Goal: Task Accomplishment & Management: Manage account settings

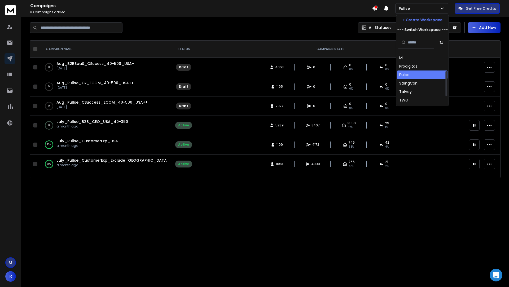
scroll to position [44, 0]
click at [416, 60] on div "Prodigitas" at bounding box center [408, 62] width 18 height 5
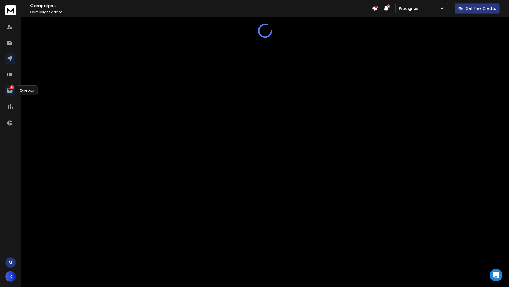
click at [5, 92] on link "2" at bounding box center [10, 90] width 11 height 11
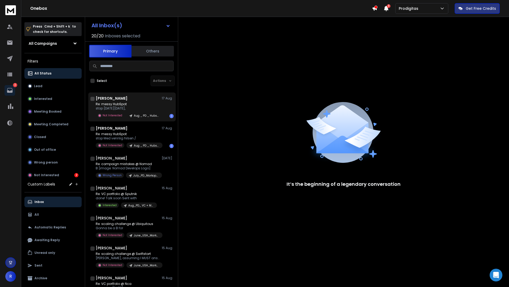
click at [126, 106] on p "stop [DATE][DATE]," at bounding box center [128, 108] width 64 height 4
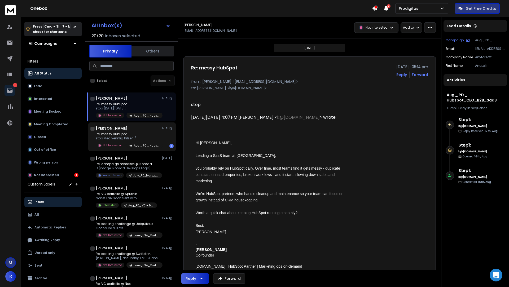
click at [127, 136] on p "stop Med vennlig hilsen /" at bounding box center [128, 138] width 64 height 4
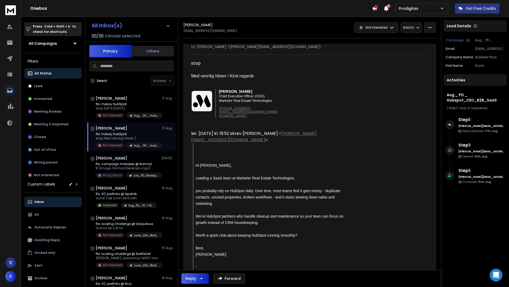
scroll to position [43, 0]
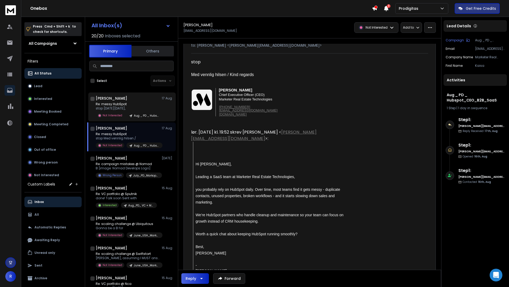
click at [138, 103] on p "Re: messy HubSpot" at bounding box center [128, 104] width 64 height 4
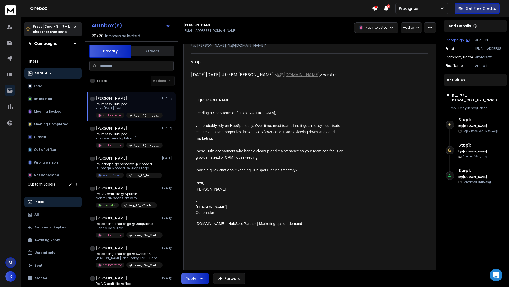
scroll to position [0, 0]
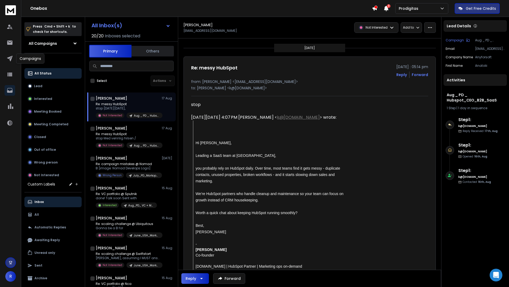
click at [8, 52] on div at bounding box center [11, 75] width 12 height 109
click at [11, 55] on link at bounding box center [10, 58] width 11 height 11
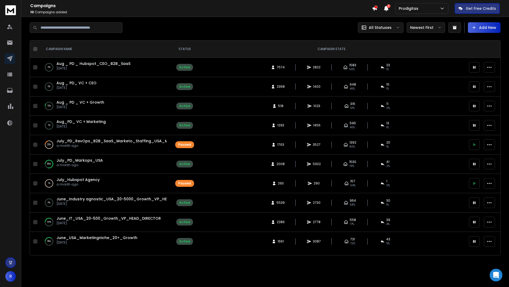
click at [71, 160] on span "July_PD_Markops_USA" at bounding box center [79, 160] width 46 height 5
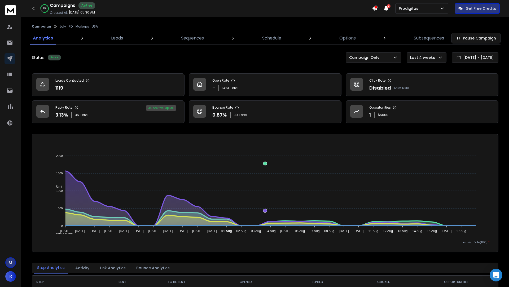
scroll to position [88, 0]
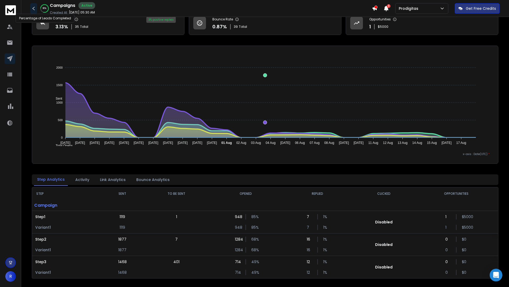
click at [31, 8] on icon at bounding box center [33, 8] width 5 height 5
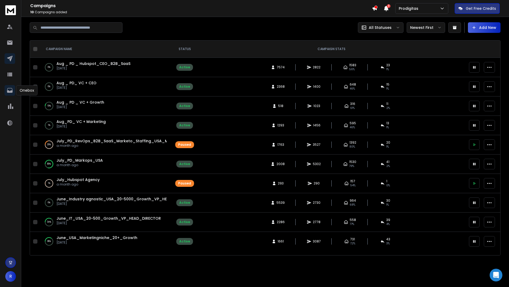
click at [12, 87] on icon at bounding box center [10, 90] width 6 height 6
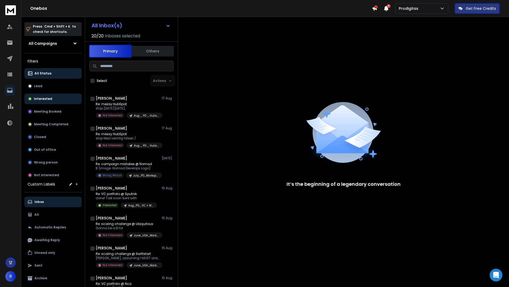
click at [48, 98] on p "Interested" at bounding box center [43, 99] width 18 height 4
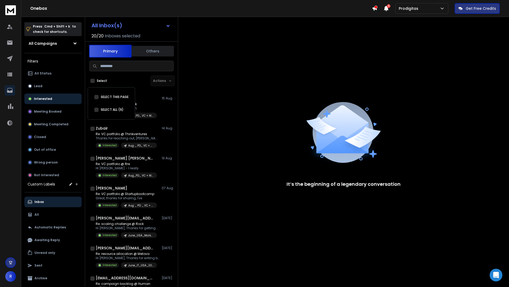
click at [93, 81] on button "SELECT THIS PAGE" at bounding box center [92, 81] width 4 height 4
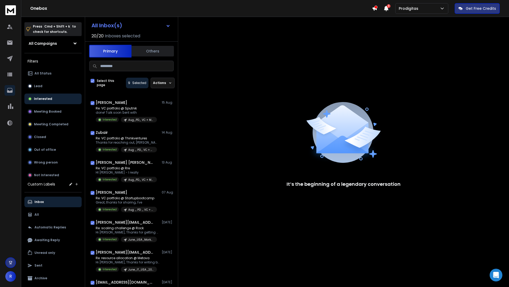
click at [283, 102] on div "It’s the beginning of a legendary conversation" at bounding box center [343, 139] width 331 height 244
click at [10, 59] on icon at bounding box center [10, 59] width 6 height 6
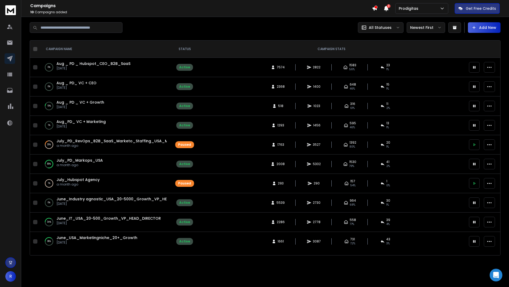
click at [105, 100] on div "10 % Aug _ PD _ VC + Growth [DATE]" at bounding box center [106, 106] width 122 height 13
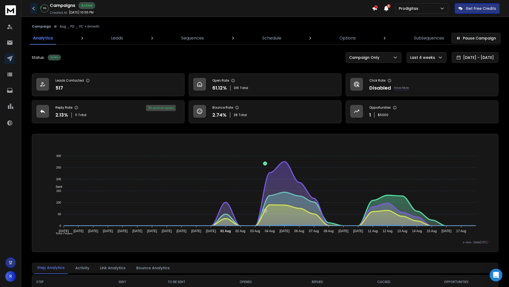
click at [36, 7] on button at bounding box center [33, 8] width 7 height 11
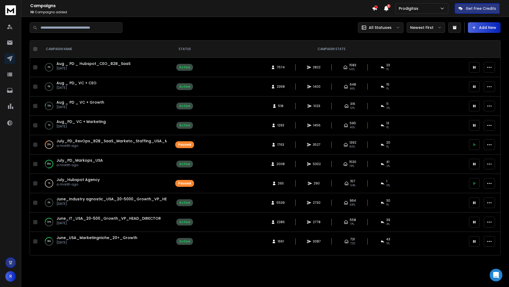
click at [81, 119] on span "Aug_PD_ VC + Marketing" at bounding box center [80, 121] width 49 height 5
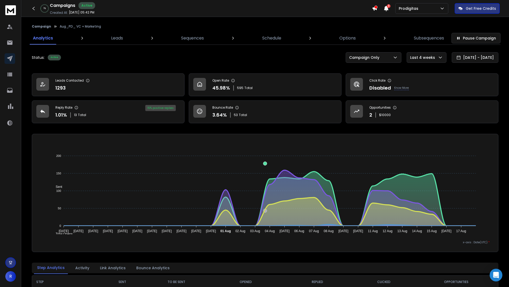
click at [38, 4] on div "1 % Campaigns Active Created At: [DATE] 05:42 PM" at bounding box center [62, 8] width 65 height 13
click at [34, 6] on icon at bounding box center [33, 8] width 5 height 5
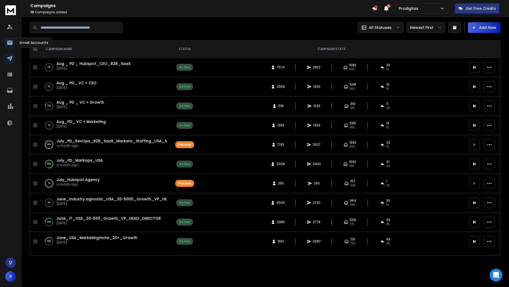
click at [9, 43] on icon at bounding box center [9, 43] width 5 height 4
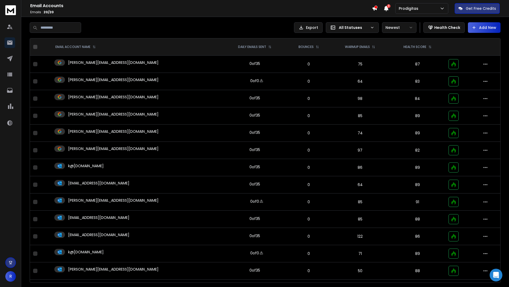
click at [125, 152] on td "[PERSON_NAME][EMAIL_ADDRESS][DOMAIN_NAME]" at bounding box center [136, 150] width 171 height 17
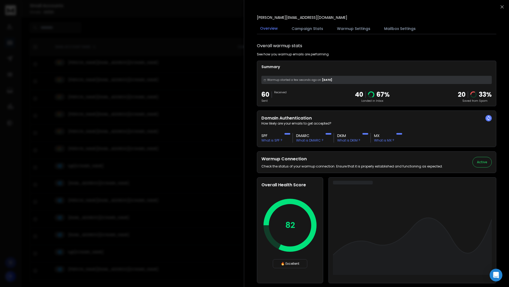
click at [392, 28] on button "Mailbox Settings" at bounding box center [400, 29] width 38 height 12
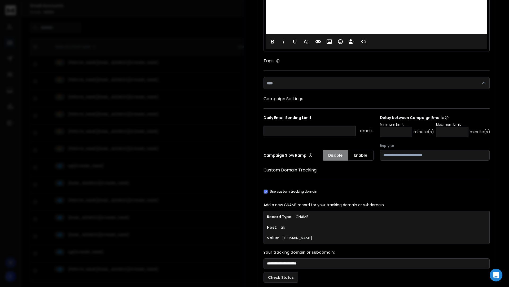
scroll to position [186, 0]
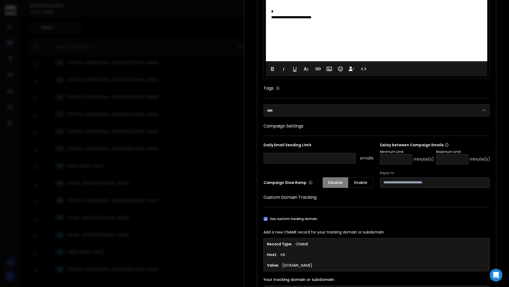
drag, startPoint x: 274, startPoint y: 167, endPoint x: 235, endPoint y: 165, distance: 39.3
click at [235, 165] on body "Get only verified leads with our AI-powered Lead Finder, starting at $22/mo Try…" at bounding box center [254, 143] width 509 height 287
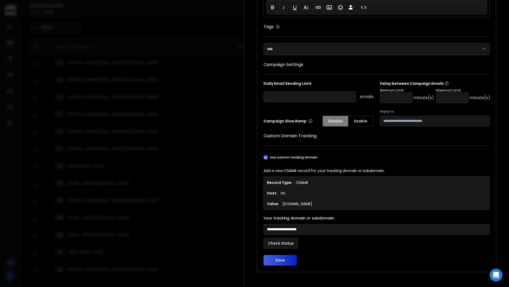
type input "*"
click at [270, 258] on button "Save" at bounding box center [279, 260] width 33 height 11
click at [259, 156] on div "**********" at bounding box center [376, 31] width 239 height 481
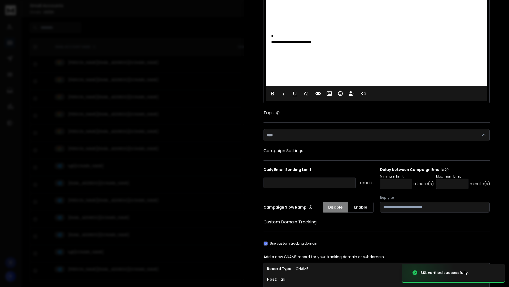
scroll to position [0, 0]
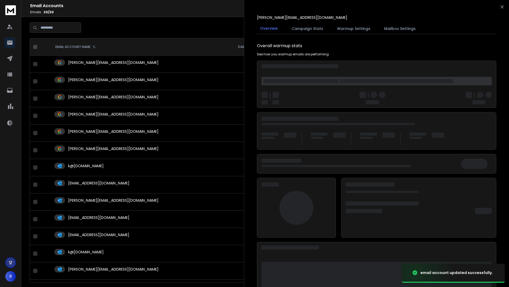
click at [234, 36] on div "Export All Statuses Newest Health Check Add New EMAIL ACCOUNT NAME DAILY EMAILS…" at bounding box center [265, 152] width 471 height 261
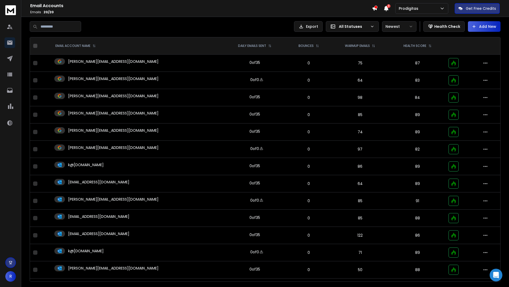
click at [314, 147] on p "0" at bounding box center [309, 149] width 38 height 5
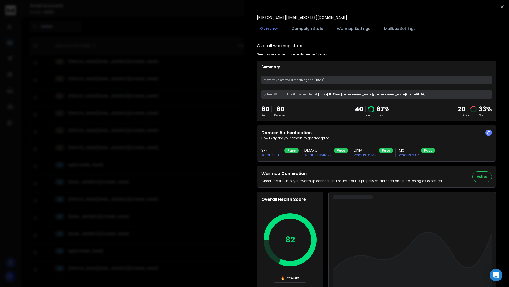
click at [197, 100] on div at bounding box center [254, 143] width 509 height 287
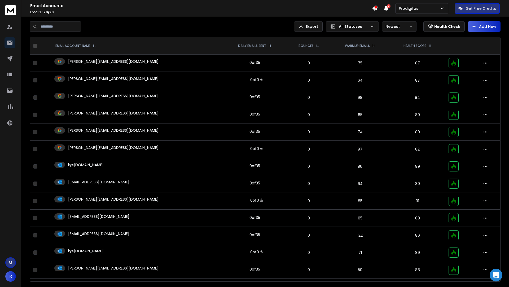
click at [1, 54] on div "R" at bounding box center [10, 143] width 21 height 287
click at [8, 62] on link at bounding box center [10, 58] width 11 height 11
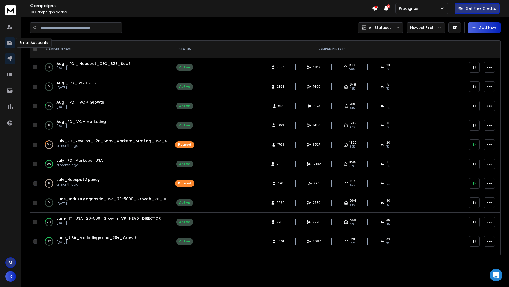
click at [11, 41] on icon at bounding box center [9, 43] width 5 height 4
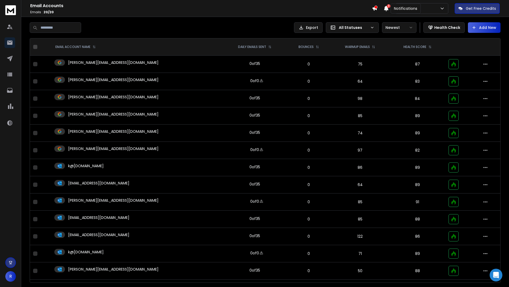
click at [388, 10] on icon at bounding box center [386, 8] width 5 height 5
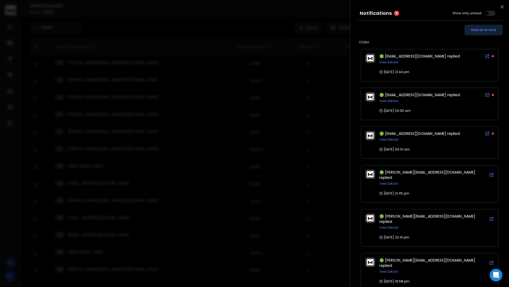
click at [477, 31] on span "Mark all as read" at bounding box center [483, 30] width 25 height 4
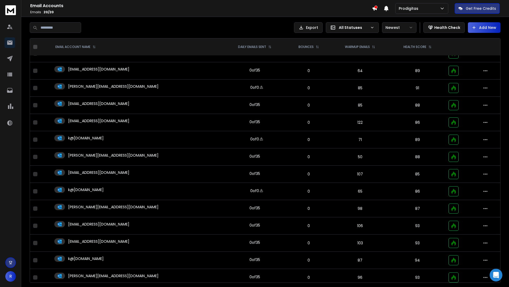
scroll to position [120, 0]
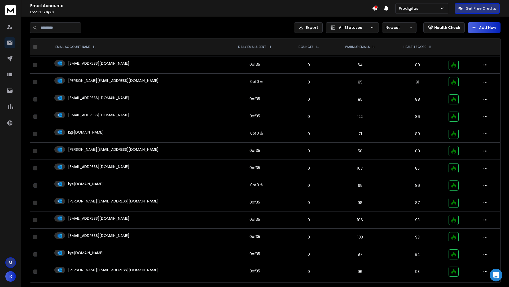
click at [6, 67] on div at bounding box center [11, 75] width 12 height 109
click at [7, 60] on icon at bounding box center [10, 58] width 6 height 6
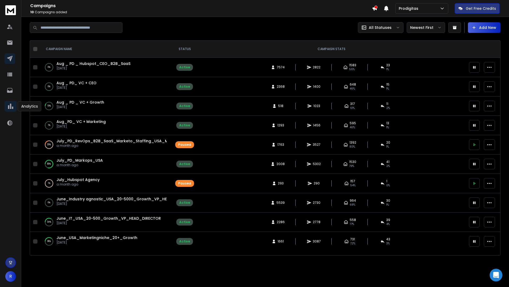
click at [8, 102] on link at bounding box center [11, 106] width 12 height 12
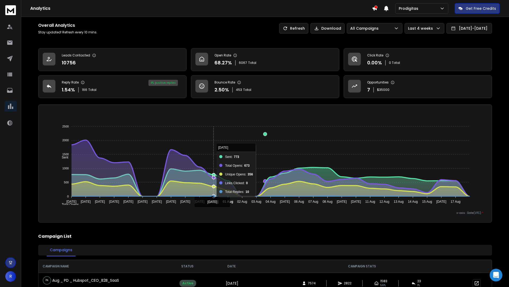
click at [209, 165] on foreignobject "Sent Total Opens Unique Opens Links Clicked Total Replies" at bounding box center [265, 158] width 415 height 93
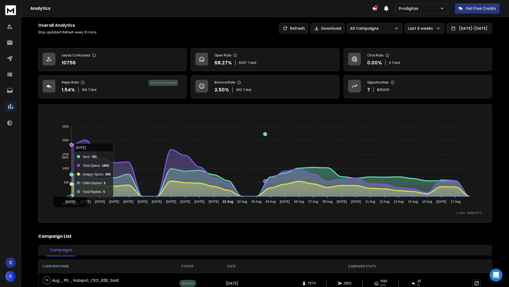
scroll to position [1, 0]
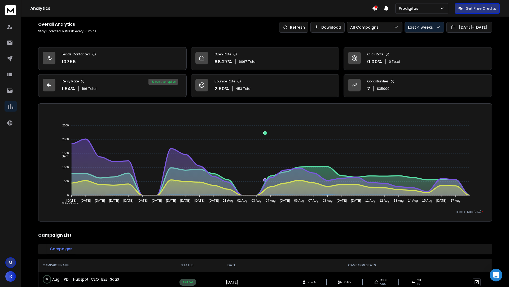
click at [417, 30] on button "Last 4 weeks" at bounding box center [424, 27] width 40 height 11
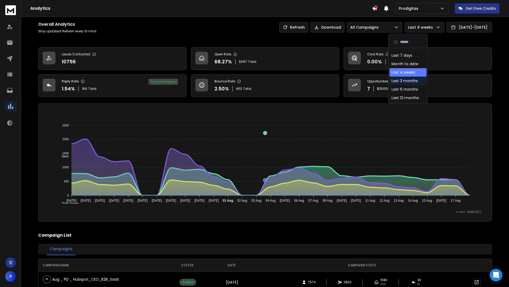
click at [396, 80] on div "Last 3 months" at bounding box center [404, 80] width 26 height 5
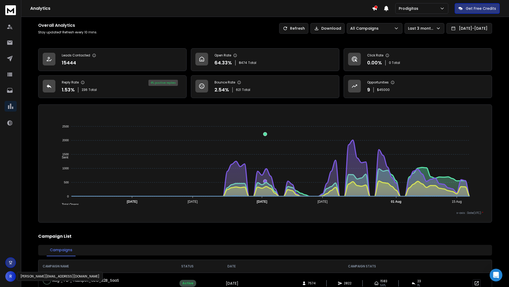
click at [14, 273] on span "R" at bounding box center [10, 276] width 11 height 11
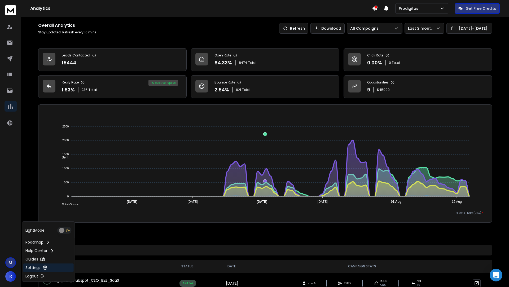
click at [38, 266] on p "Settings" at bounding box center [32, 267] width 15 height 5
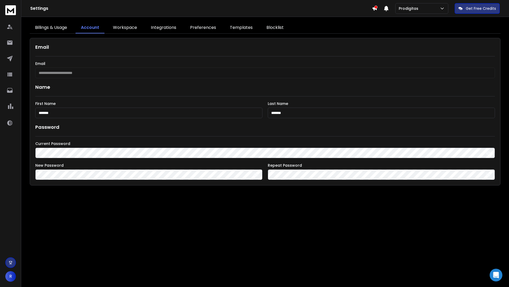
click at [131, 23] on link "Workspace" at bounding box center [125, 27] width 35 height 11
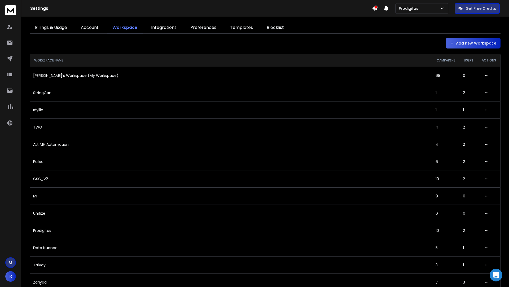
scroll to position [3, 0]
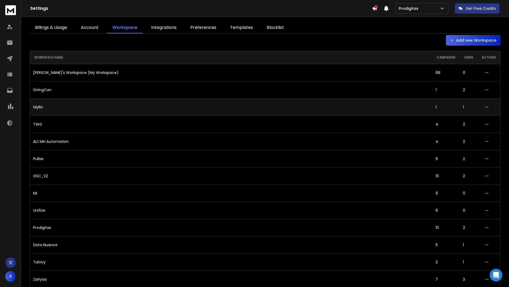
click at [76, 102] on td "Idyllic" at bounding box center [231, 106] width 402 height 17
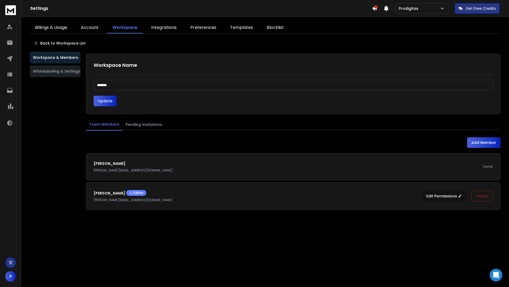
click at [133, 198] on p "[PERSON_NAME][EMAIL_ADDRESS][DOMAIN_NAME]" at bounding box center [133, 200] width 79 height 4
drag, startPoint x: 140, startPoint y: 199, endPoint x: 93, endPoint y: 199, distance: 47.7
click at [93, 199] on div "[PERSON_NAME] Editor [PERSON_NAME][EMAIL_ADDRESS][DOMAIN_NAME] Edit Permissions…" at bounding box center [293, 196] width 415 height 28
copy p "[PERSON_NAME][EMAIL_ADDRESS][DOMAIN_NAME]"
